Goal: Task Accomplishment & Management: Manage account settings

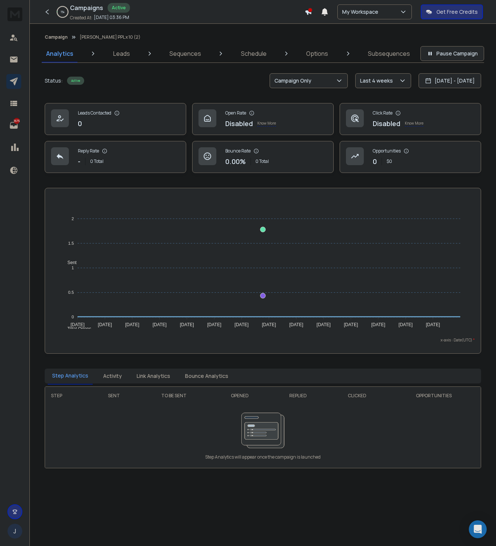
click at [122, 56] on p "Leads" at bounding box center [121, 53] width 17 height 9
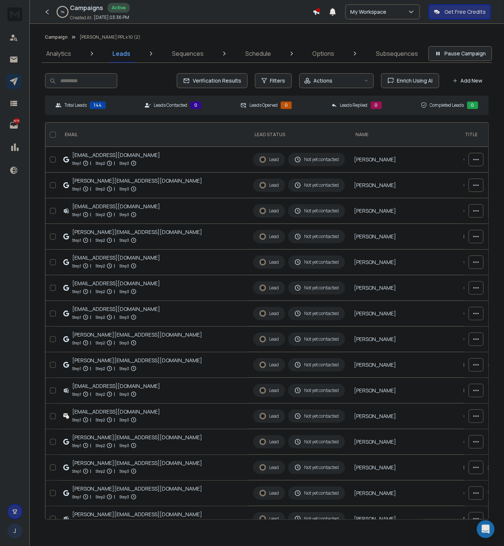
click at [460, 75] on button "Add New" at bounding box center [468, 80] width 42 height 15
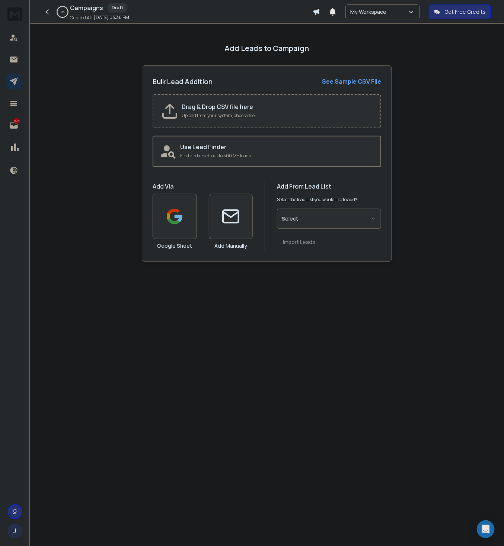
click at [324, 121] on div "Drag & Drop CSV file here Upload from your system, choose file" at bounding box center [267, 111] width 229 height 34
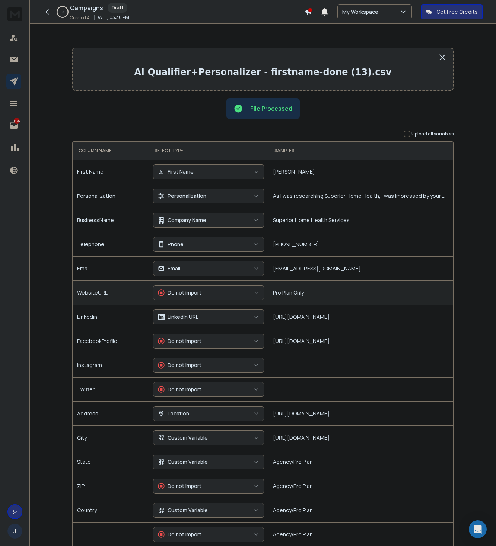
click at [171, 299] on button "Do not import" at bounding box center [208, 293] width 111 height 15
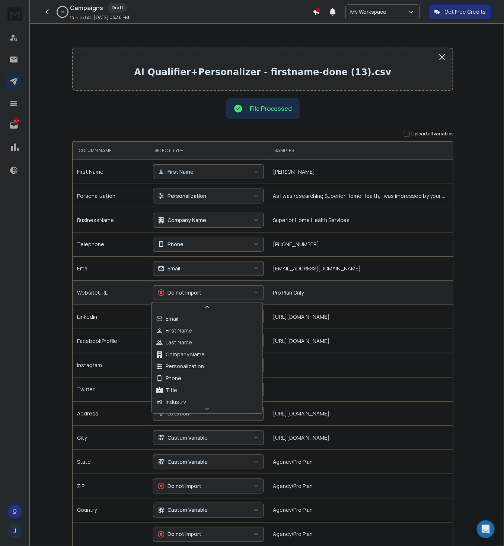
scroll to position [75, 0]
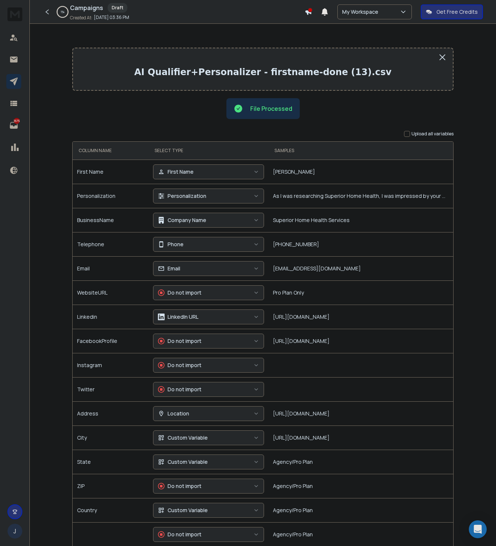
click at [444, 55] on icon at bounding box center [442, 57] width 6 height 6
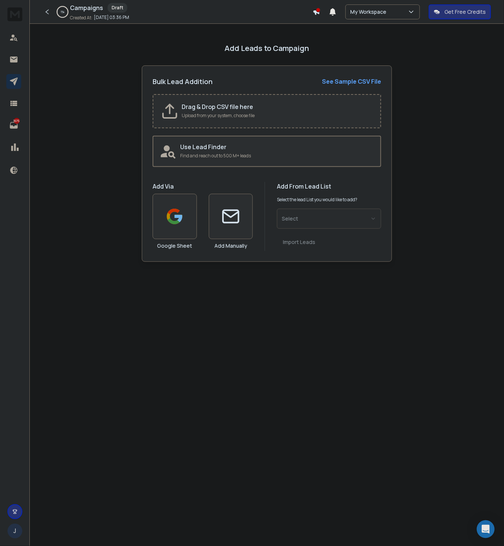
click at [236, 119] on div "Drag & Drop CSV file here Upload from your system, choose file" at bounding box center [277, 111] width 191 height 18
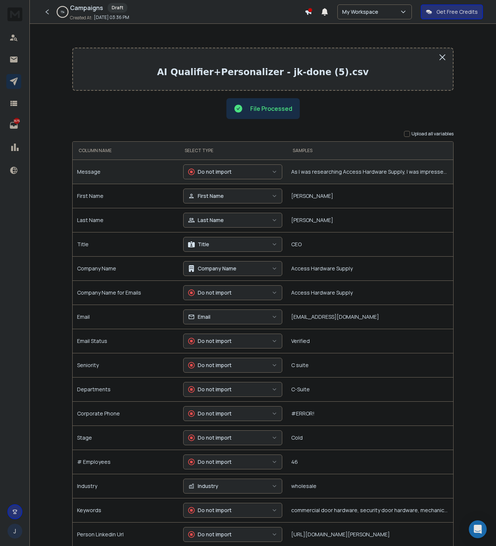
click at [214, 171] on div "Do not import" at bounding box center [210, 171] width 44 height 7
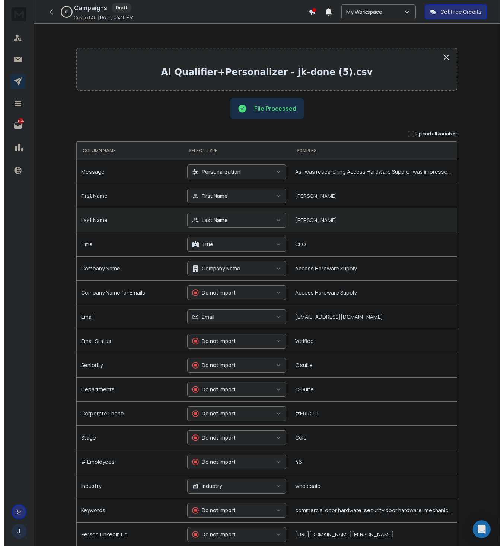
scroll to position [56, 0]
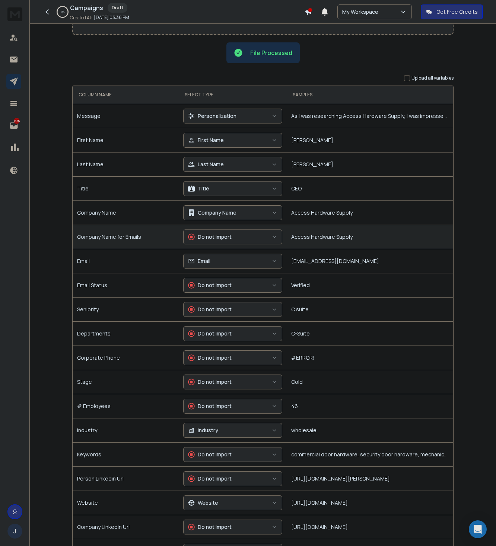
click at [205, 239] on div "Do not import" at bounding box center [210, 236] width 44 height 7
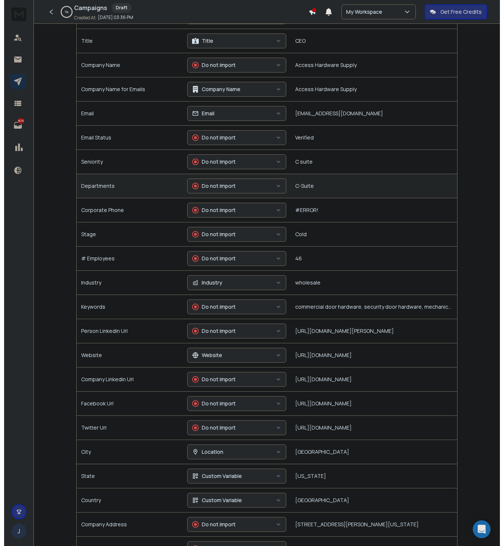
scroll to position [223, 0]
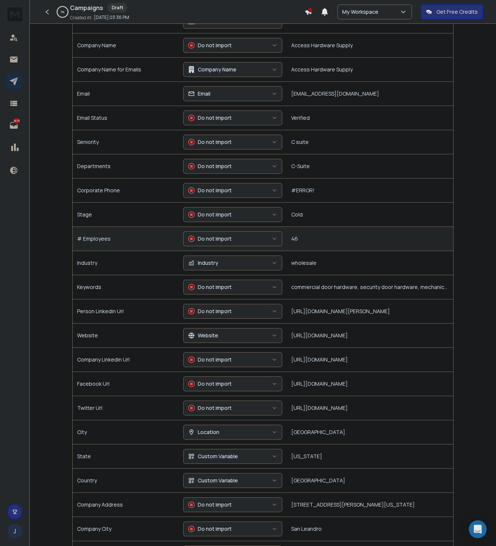
click at [198, 238] on div "Do not import" at bounding box center [210, 238] width 44 height 7
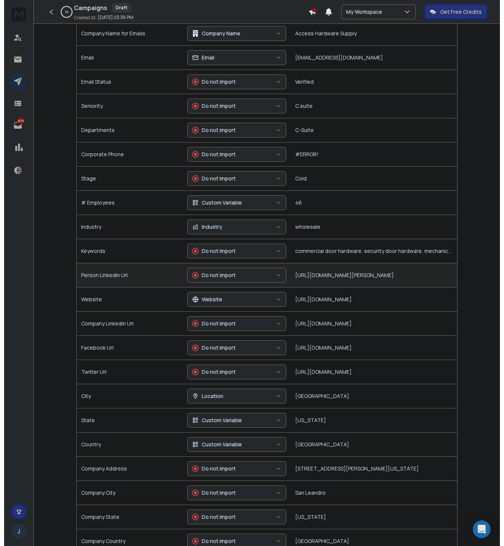
scroll to position [279, 0]
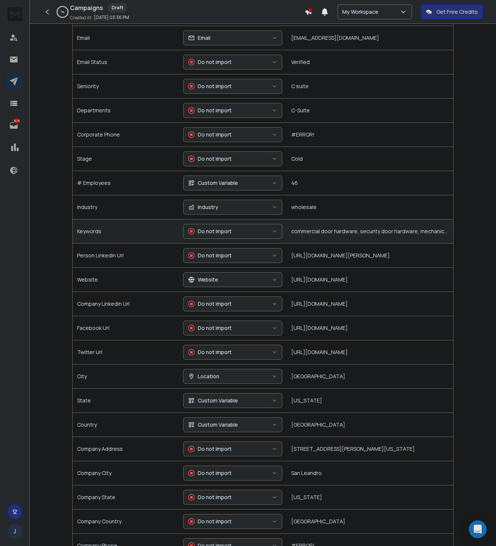
click at [235, 233] on button "Do not import" at bounding box center [232, 231] width 99 height 15
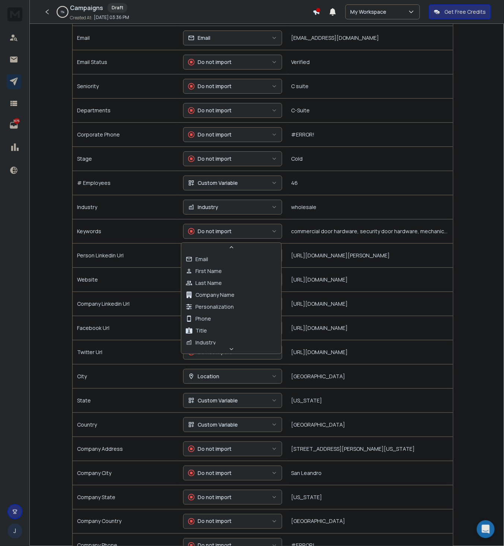
scroll to position [75, 0]
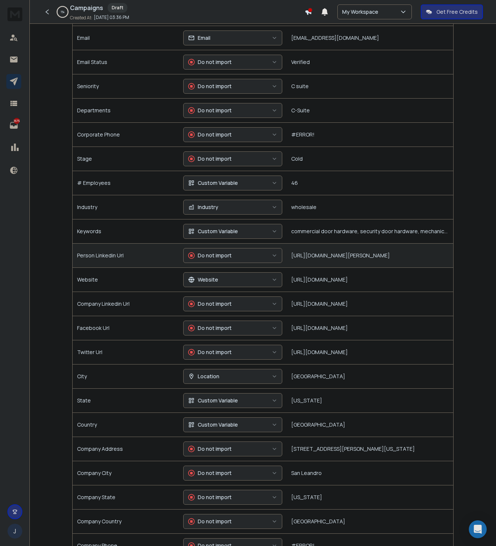
click at [228, 259] on div "Do not import" at bounding box center [210, 255] width 44 height 7
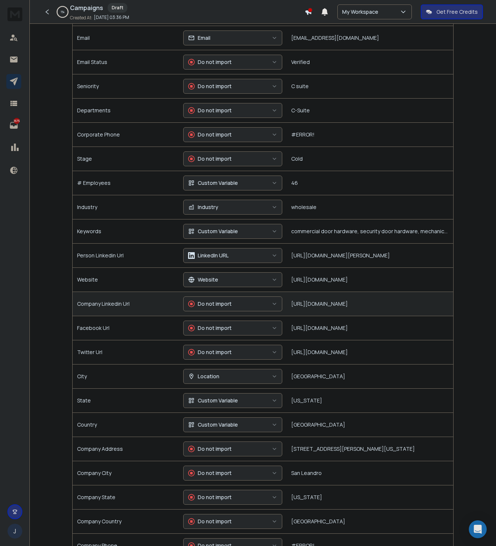
click at [223, 301] on button "Do not import" at bounding box center [232, 304] width 99 height 15
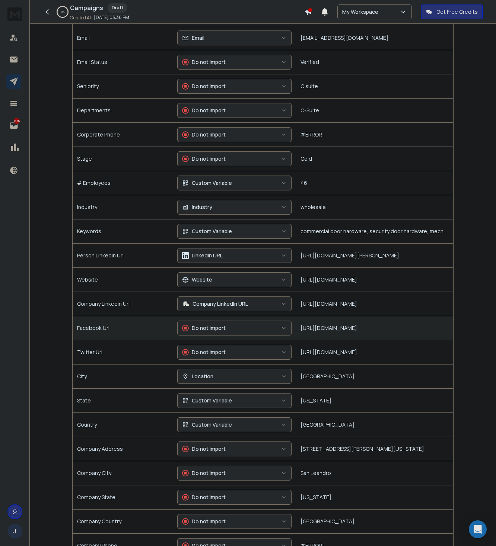
click at [219, 331] on div "Do not import" at bounding box center [204, 328] width 44 height 7
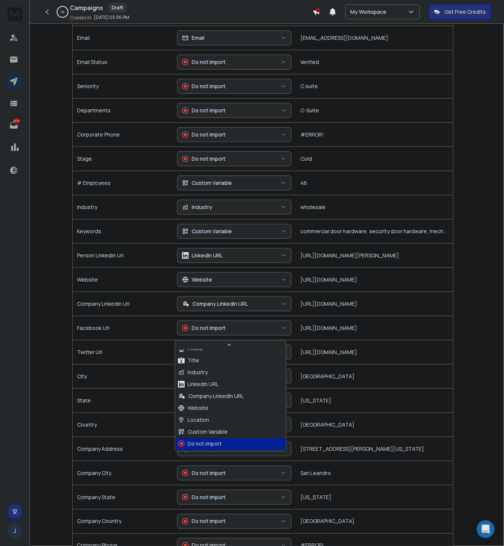
scroll to position [68, 0]
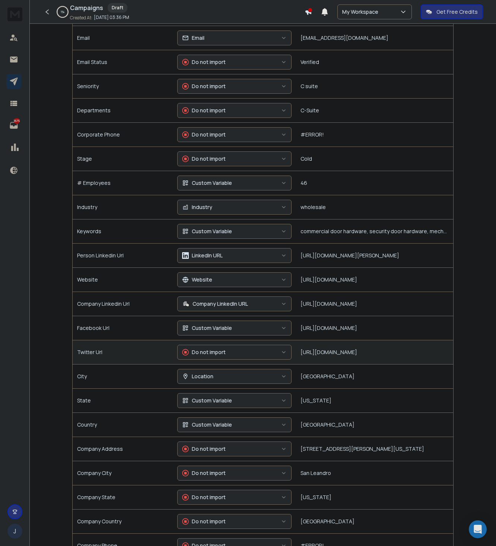
click at [230, 355] on button "Do not import" at bounding box center [234, 352] width 114 height 15
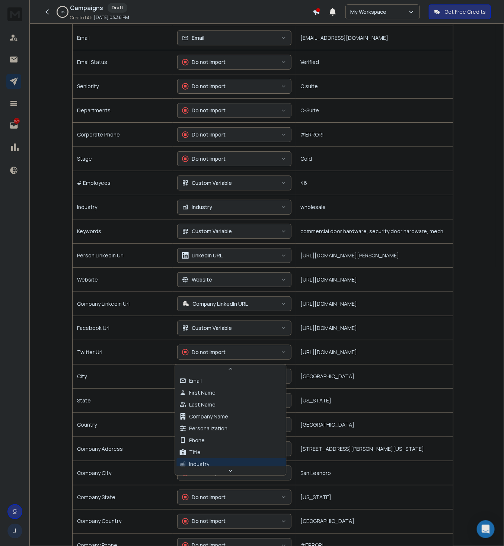
scroll to position [0, 1]
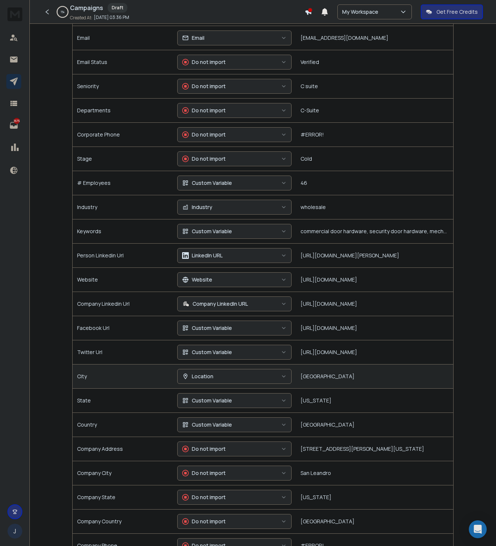
click at [230, 381] on button "Location" at bounding box center [234, 376] width 114 height 15
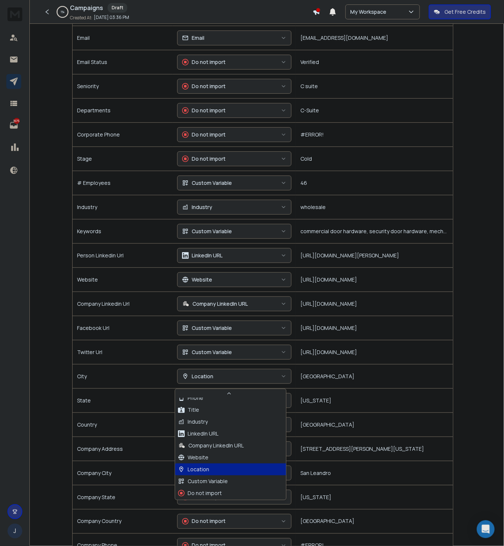
scroll to position [68, 0]
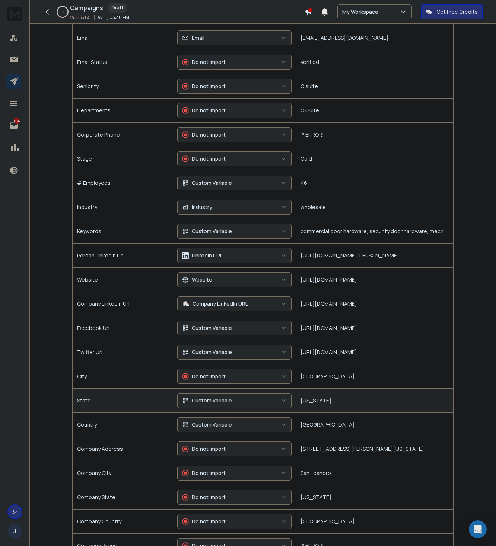
click at [229, 405] on div "Custom Variable" at bounding box center [207, 400] width 50 height 7
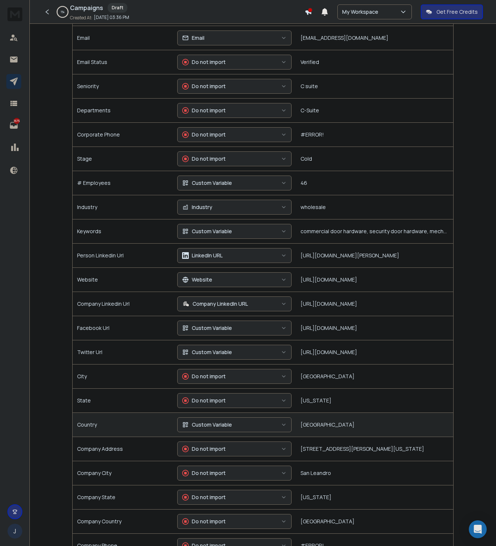
click at [228, 426] on div "Custom Variable" at bounding box center [207, 424] width 50 height 7
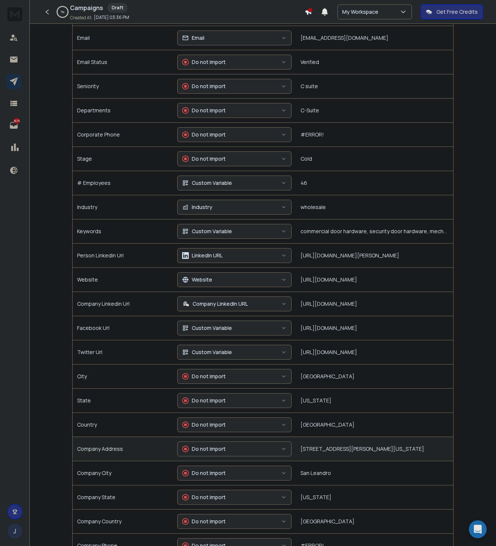
click at [202, 453] on div "Do not import" at bounding box center [204, 449] width 44 height 7
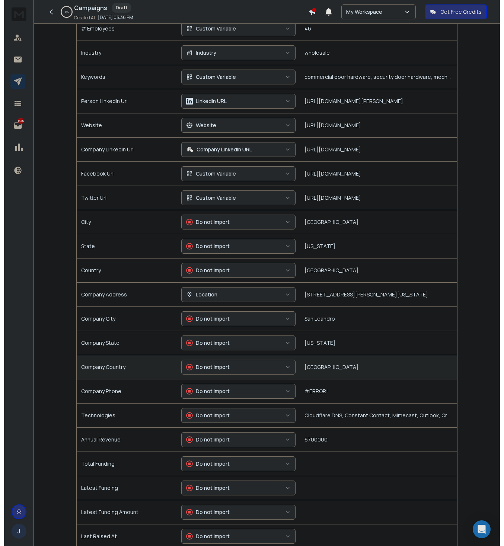
scroll to position [447, 0]
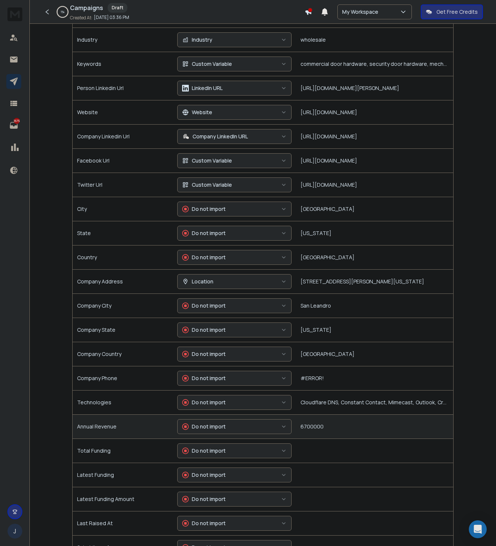
click at [200, 429] on div "Do not import" at bounding box center [204, 426] width 44 height 7
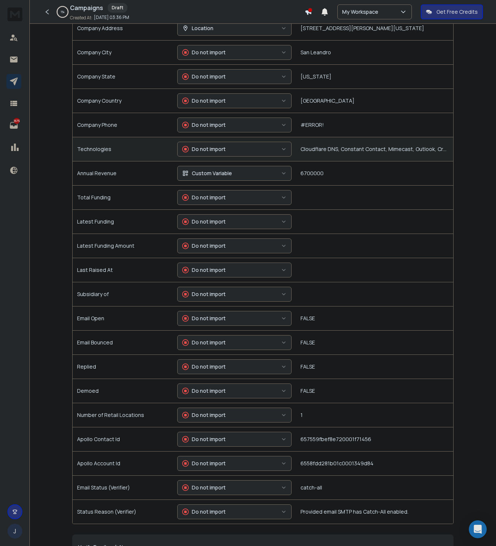
scroll to position [798, 0]
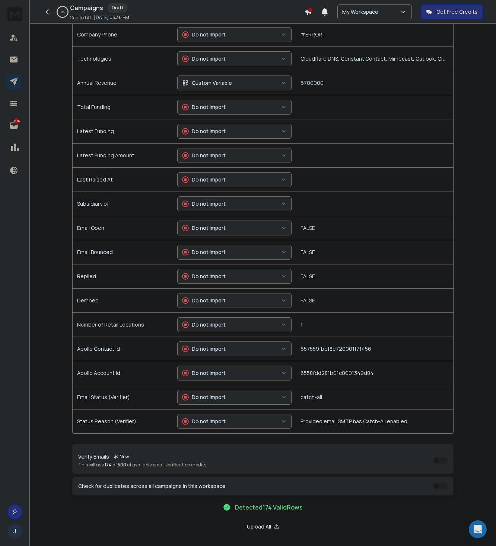
click at [266, 528] on button "Upload All" at bounding box center [263, 527] width 44 height 15
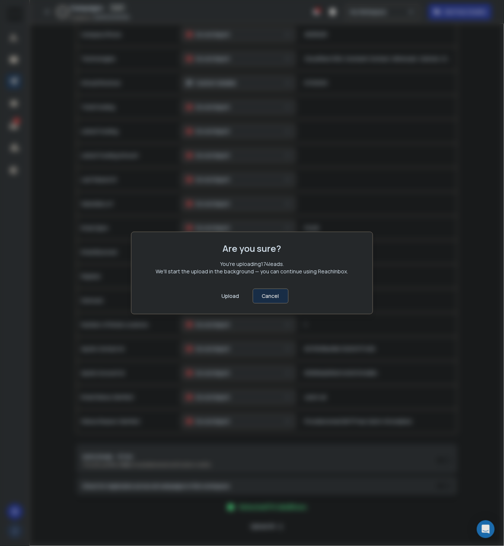
click at [224, 298] on button "Upload" at bounding box center [230, 296] width 29 height 15
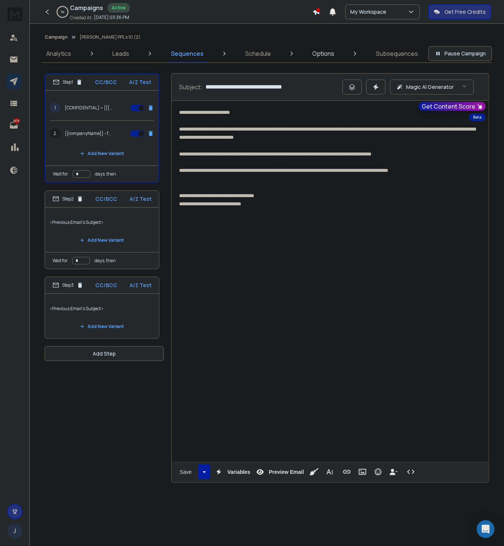
click at [326, 52] on p "Options" at bounding box center [323, 53] width 22 height 9
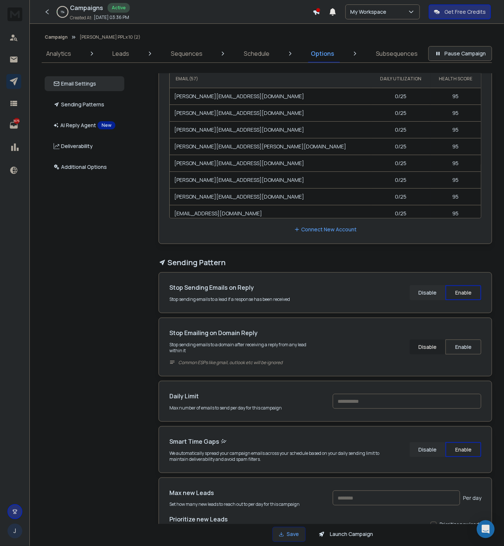
scroll to position [112, 0]
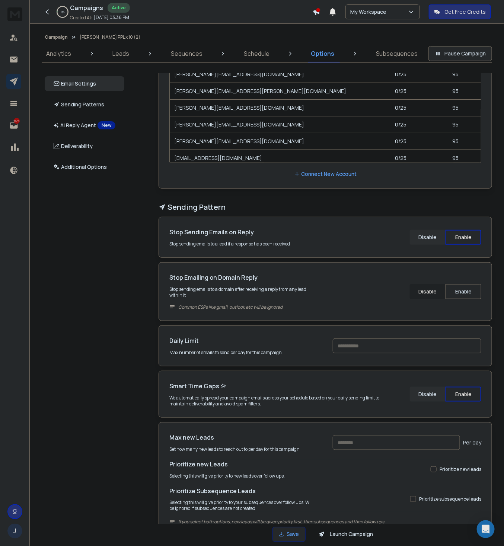
drag, startPoint x: 373, startPoint y: 341, endPoint x: 307, endPoint y: 342, distance: 65.5
click at [307, 342] on div "Daily Limit Max number of emails to send per day for this campaign ***" at bounding box center [325, 346] width 312 height 19
type input "***"
drag, startPoint x: 363, startPoint y: 438, endPoint x: 306, endPoint y: 440, distance: 57.0
click at [306, 440] on div "Max new Leads Set how many new leads to reach out to per day for this campaign …" at bounding box center [325, 442] width 312 height 19
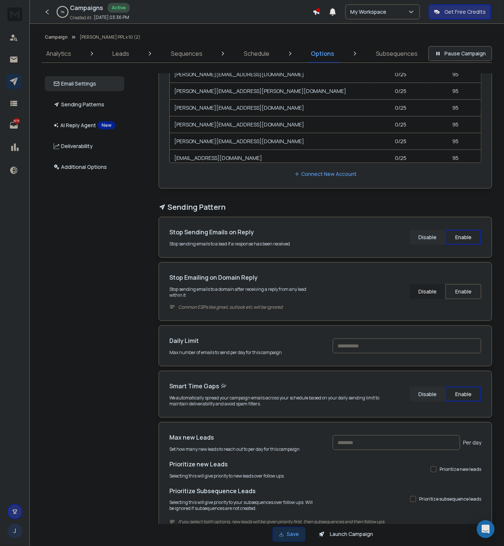
type input "***"
click at [282, 538] on button "Save" at bounding box center [288, 534] width 33 height 15
